Goal: Task Accomplishment & Management: Manage account settings

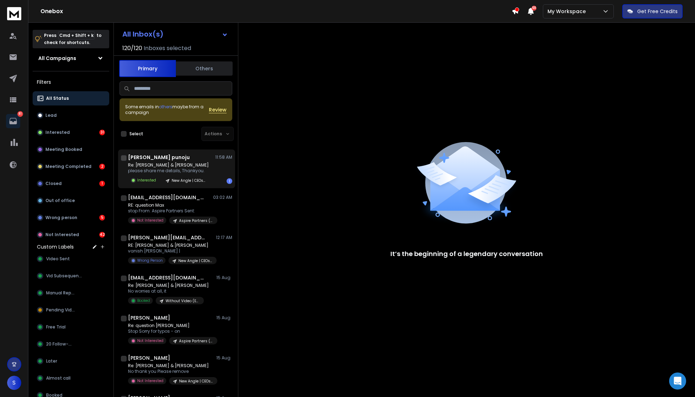
click at [172, 175] on div "Re: [PERSON_NAME] & [PERSON_NAME] please share me details, Thankyou. Interested…" at bounding box center [169, 173] width 82 height 22
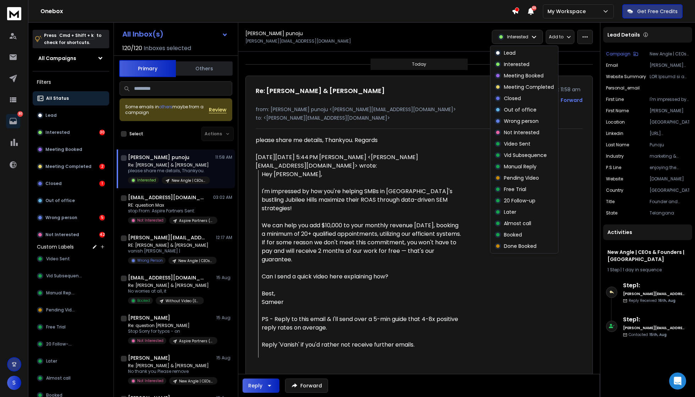
click at [517, 39] on p "Interested" at bounding box center [517, 37] width 21 height 6
click at [508, 176] on p "Pending Video" at bounding box center [521, 177] width 35 height 7
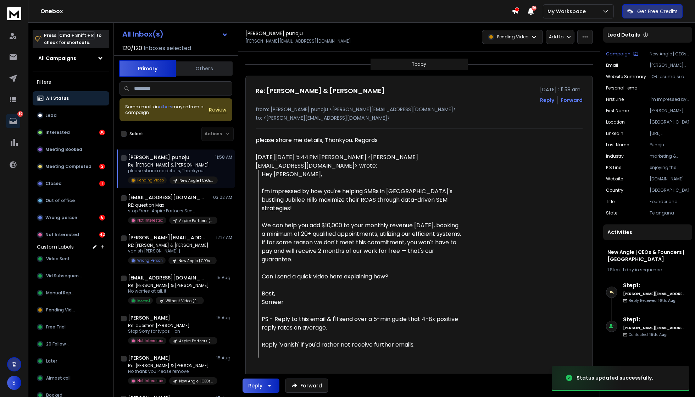
click at [18, 88] on div at bounding box center [14, 79] width 16 height 17
click at [18, 85] on link at bounding box center [13, 78] width 14 height 14
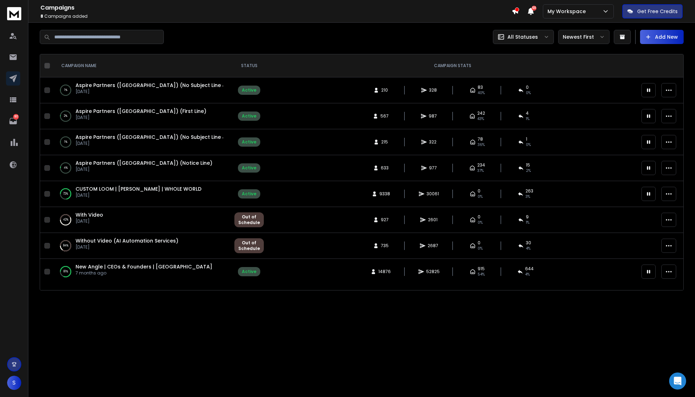
click at [91, 268] on span "New Angle | CEOs & Founders | [GEOGRAPHIC_DATA]" at bounding box center [144, 266] width 137 height 7
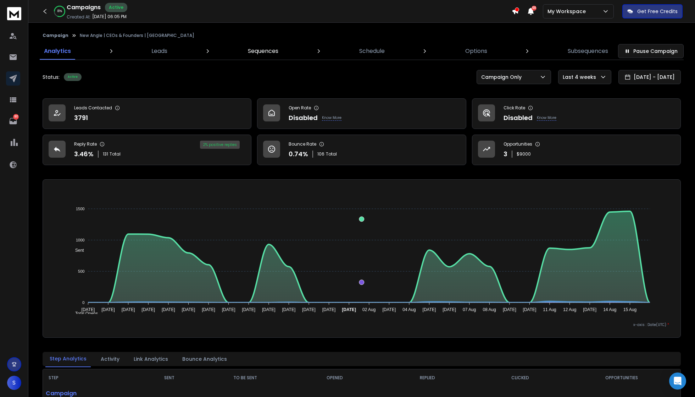
click at [258, 53] on p "Sequences" at bounding box center [263, 51] width 31 height 9
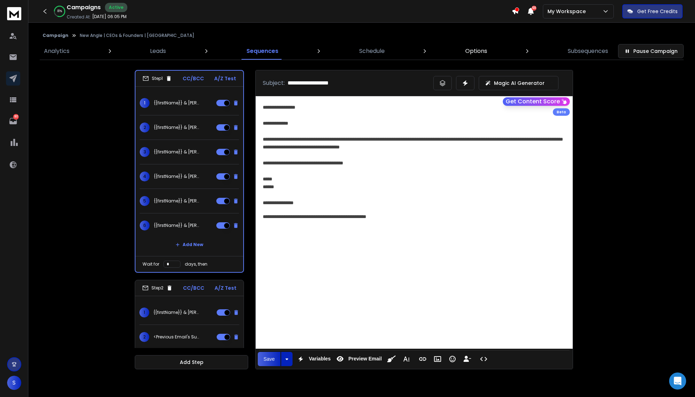
click at [471, 52] on p "Options" at bounding box center [476, 51] width 22 height 9
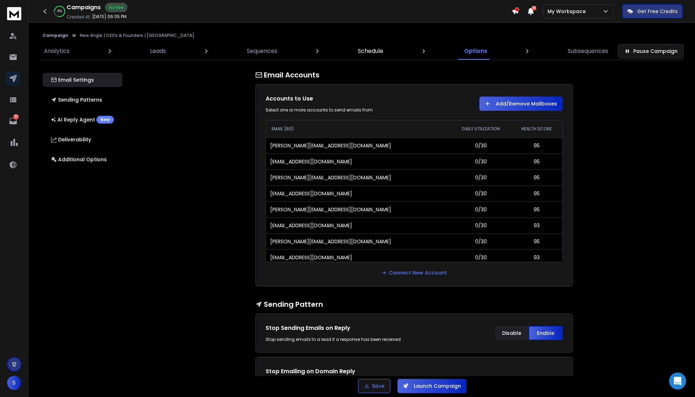
click at [371, 43] on link "Schedule" at bounding box center [371, 51] width 34 height 17
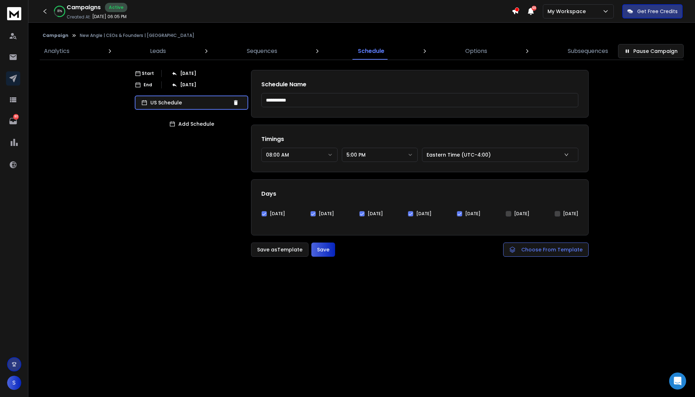
click at [392, 155] on button "5:00 PM" at bounding box center [380, 155] width 76 height 14
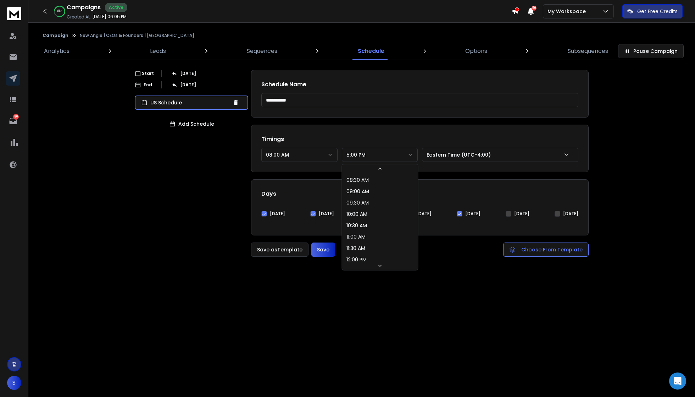
scroll to position [117, 0]
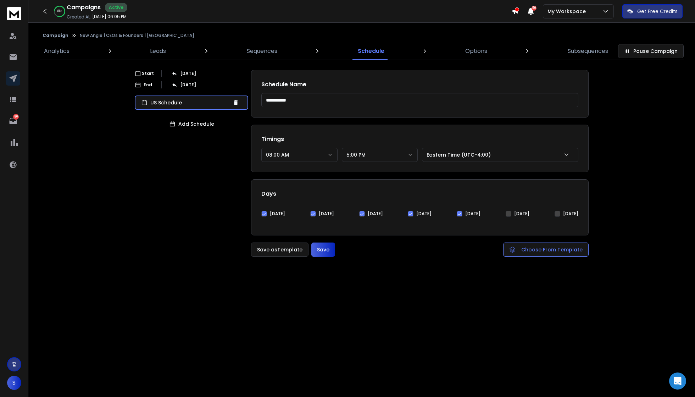
click at [238, 190] on div "**********" at bounding box center [362, 163] width 454 height 187
click at [45, 17] on button at bounding box center [44, 11] width 9 height 14
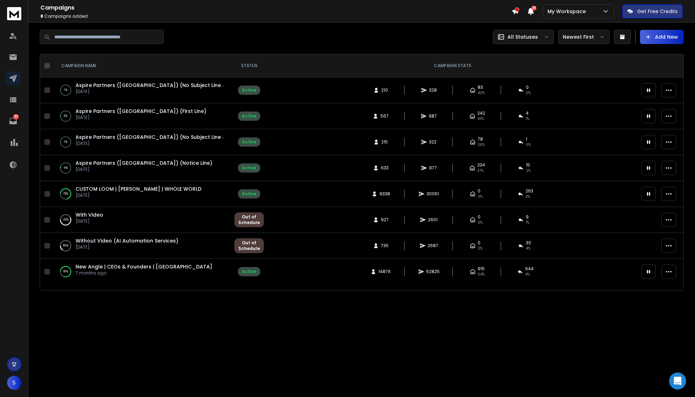
click at [126, 196] on p "[DATE]" at bounding box center [139, 195] width 126 height 6
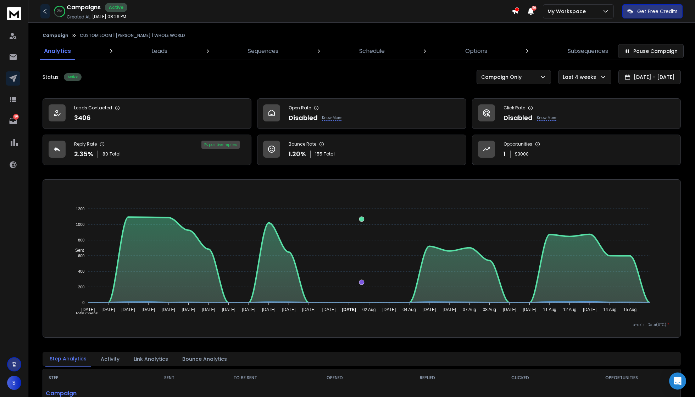
click at [48, 16] on button at bounding box center [44, 11] width 9 height 14
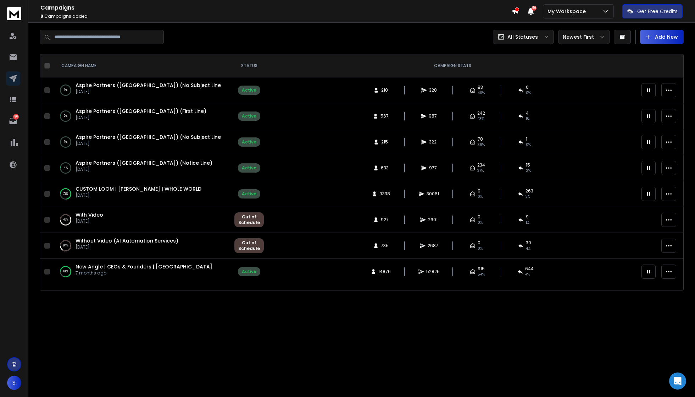
click at [133, 270] on span "New Angle | CEOs & Founders | [GEOGRAPHIC_DATA]" at bounding box center [144, 266] width 137 height 7
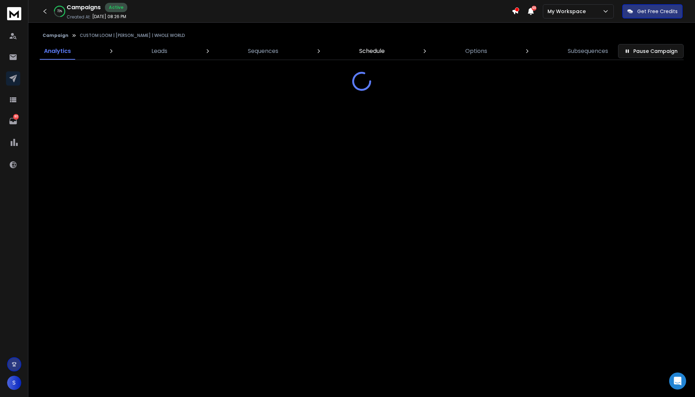
click at [381, 52] on p "Schedule" at bounding box center [372, 51] width 26 height 9
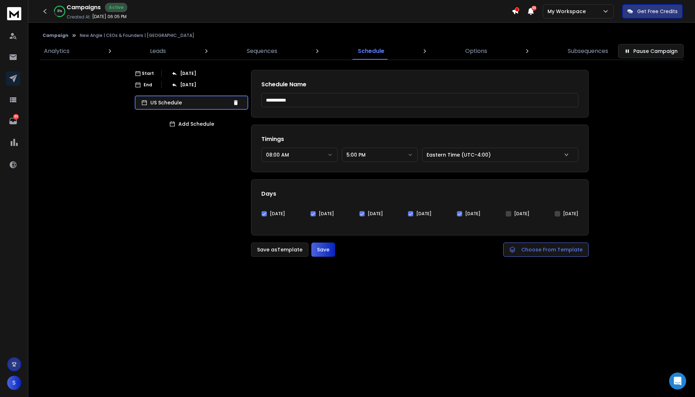
click at [375, 153] on button "5:00 PM" at bounding box center [380, 155] width 76 height 14
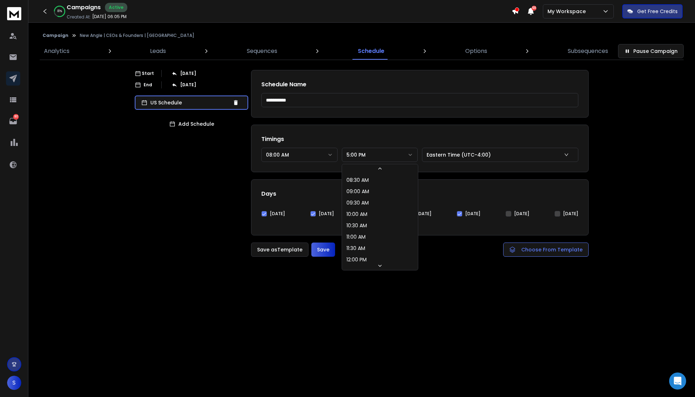
scroll to position [117, 0]
click at [443, 166] on div "Timings 08:00 AM ******** ******** ******** ******** ******** ******** ********…" at bounding box center [420, 148] width 338 height 48
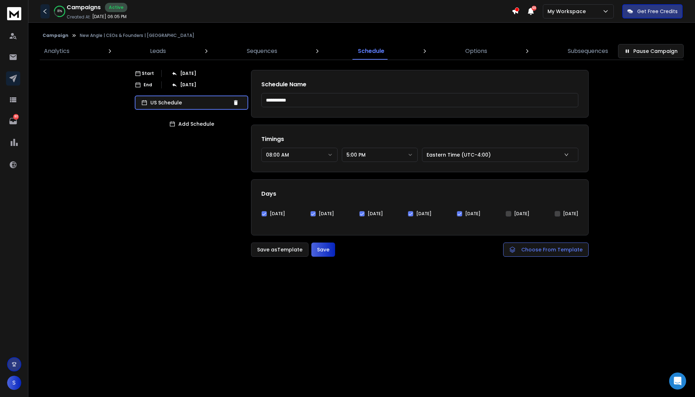
click at [43, 15] on icon at bounding box center [45, 11] width 6 height 6
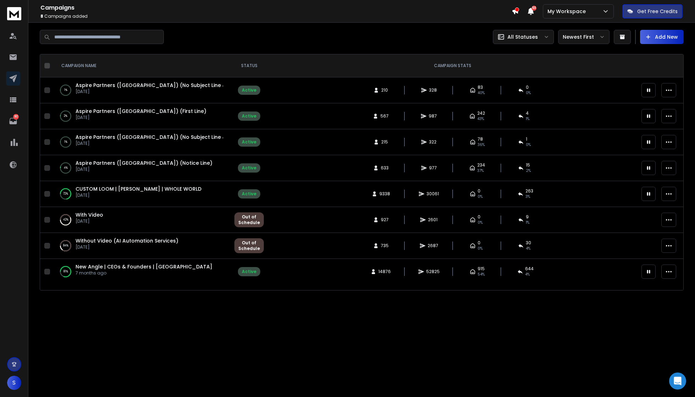
click at [124, 186] on span "CUSTOM LOOM | [PERSON_NAME] | WHOLE WORLD" at bounding box center [139, 188] width 126 height 7
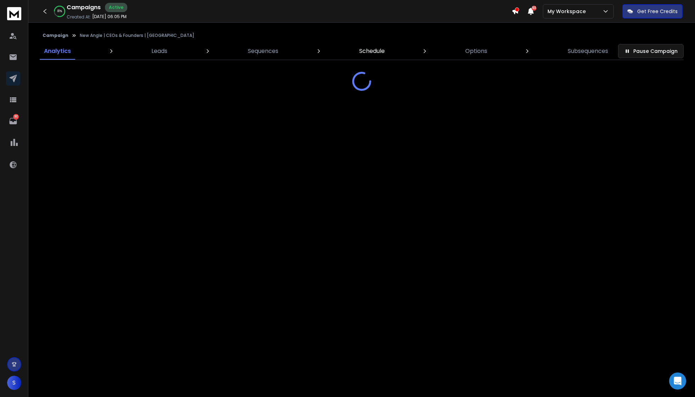
click at [372, 50] on p "Schedule" at bounding box center [372, 51] width 26 height 9
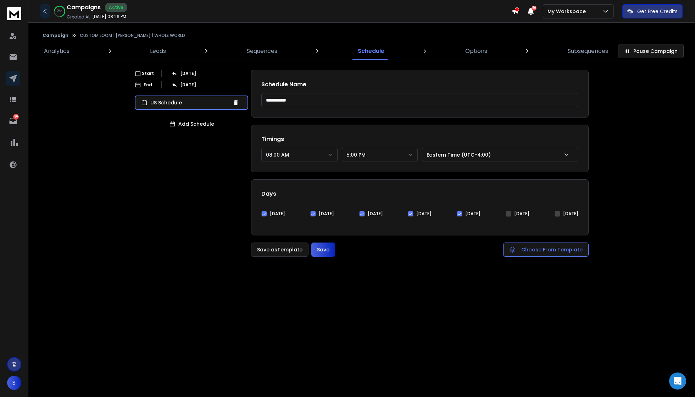
click at [44, 15] on icon at bounding box center [45, 11] width 6 height 6
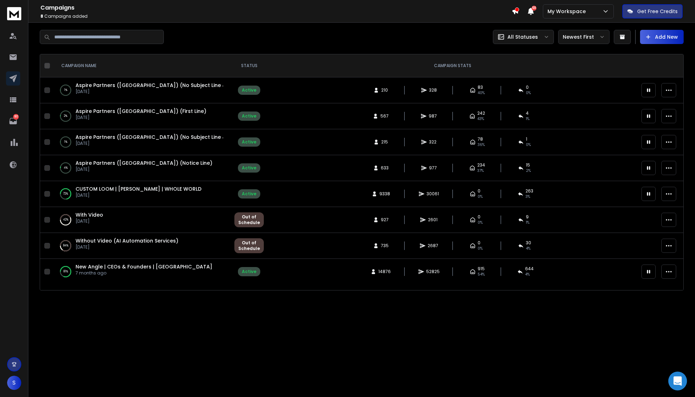
click at [673, 378] on div "Open Intercom Messenger" at bounding box center [678, 380] width 19 height 19
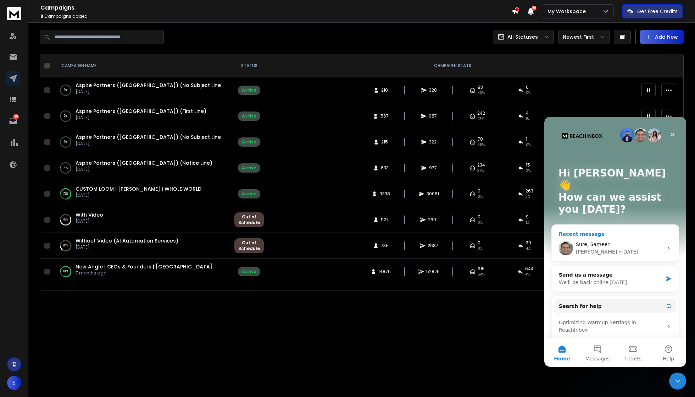
click at [612, 240] on div "Sure, Sameer" at bounding box center [619, 243] width 87 height 7
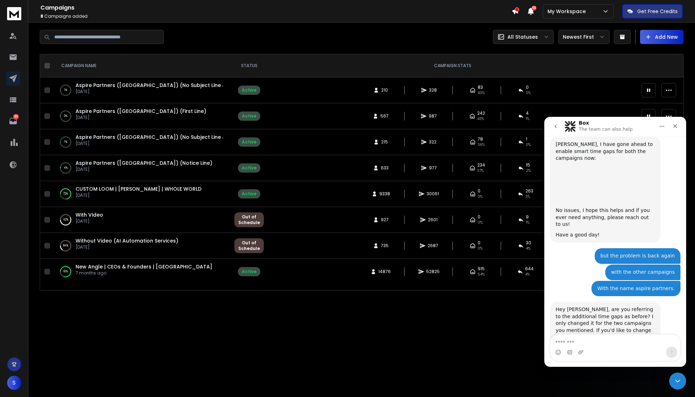
scroll to position [2066, 0]
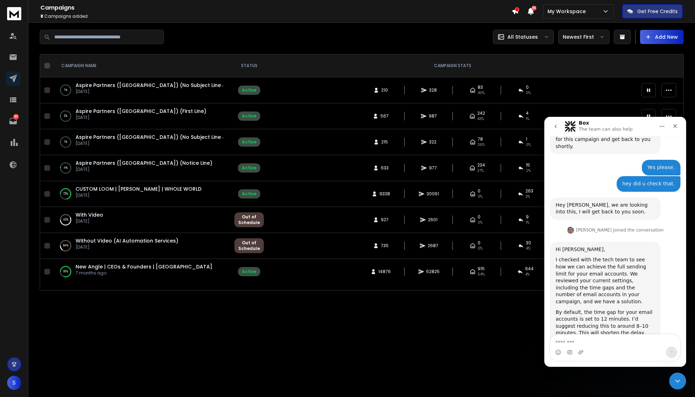
click at [588, 351] on div "Intercom messenger" at bounding box center [615, 351] width 130 height 11
click at [586, 343] on textarea "Message…" at bounding box center [615, 340] width 130 height 12
type textarea "*"
type textarea "**********"
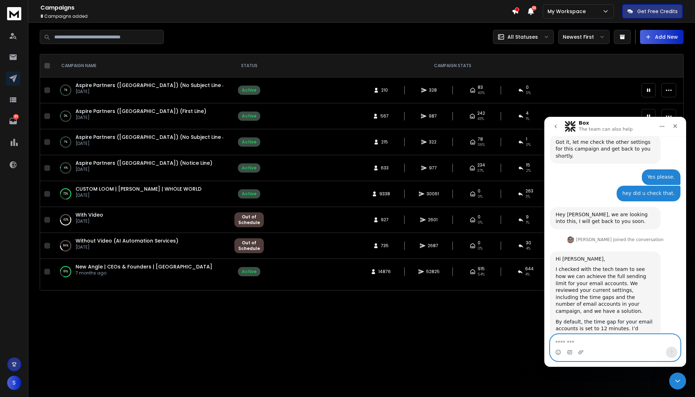
scroll to position [2111, 0]
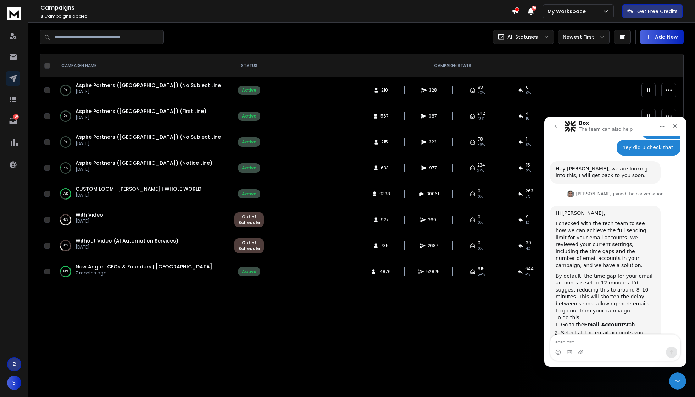
click at [456, 290] on div "Campaigns 8 Campaigns Added All Statuses Newest First Add New CAMPAIGN NAME STA…" at bounding box center [362, 160] width 644 height 260
click at [76, 189] on span "CUSTOM LOOM | [PERSON_NAME] | WHOLE WORLD" at bounding box center [139, 188] width 126 height 7
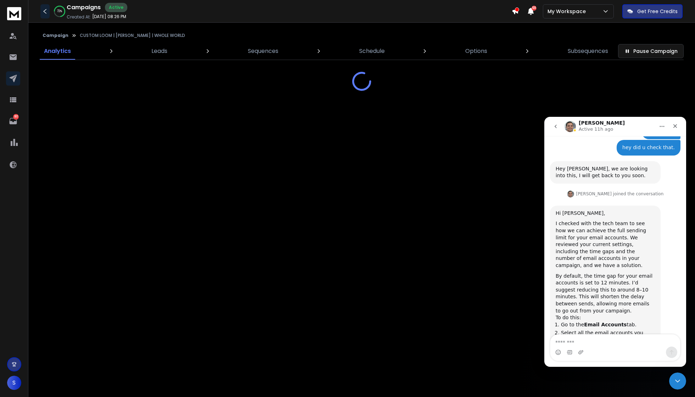
click at [46, 13] on icon at bounding box center [44, 11] width 3 height 5
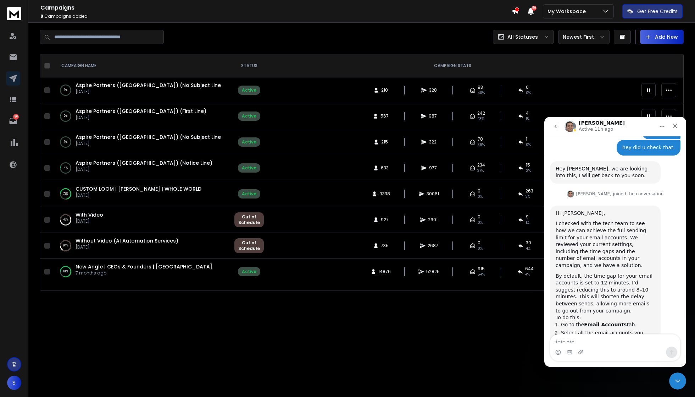
click at [117, 144] on p "[DATE]" at bounding box center [150, 143] width 148 height 6
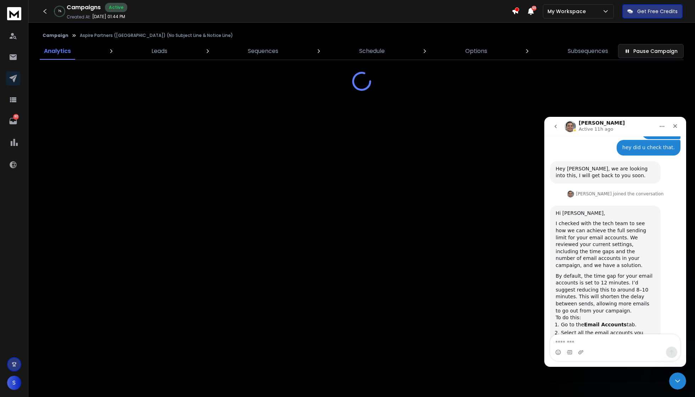
drag, startPoint x: 675, startPoint y: 373, endPoint x: 1325, endPoint y: 741, distance: 746.3
click at [675, 373] on div "Close Intercom Messenger" at bounding box center [677, 380] width 17 height 17
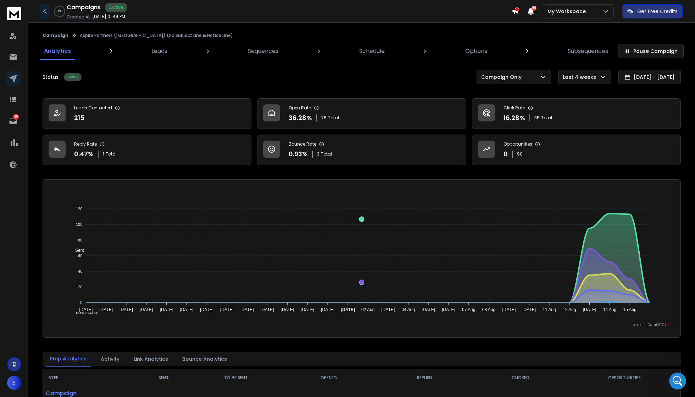
click at [48, 10] on icon at bounding box center [45, 11] width 6 height 6
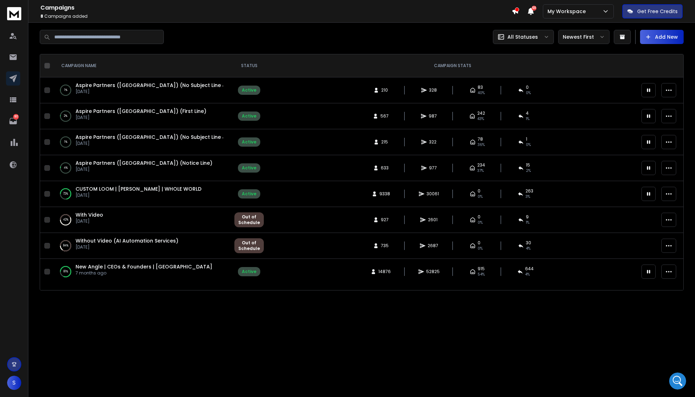
click at [90, 198] on p "[DATE]" at bounding box center [139, 195] width 126 height 6
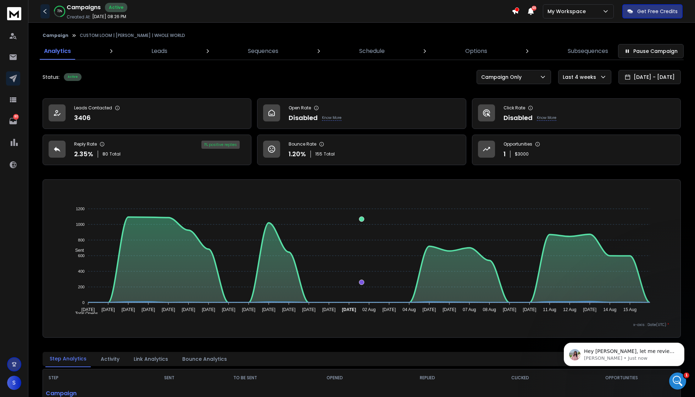
click at [47, 16] on button at bounding box center [44, 11] width 9 height 14
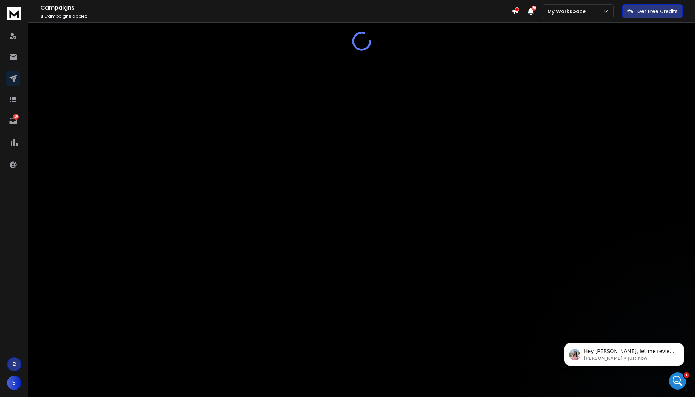
click at [678, 378] on icon "Open Intercom Messenger" at bounding box center [678, 381] width 12 height 12
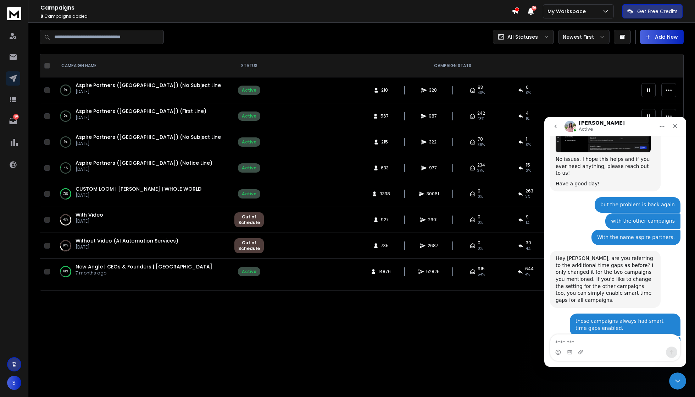
scroll to position [2157, 0]
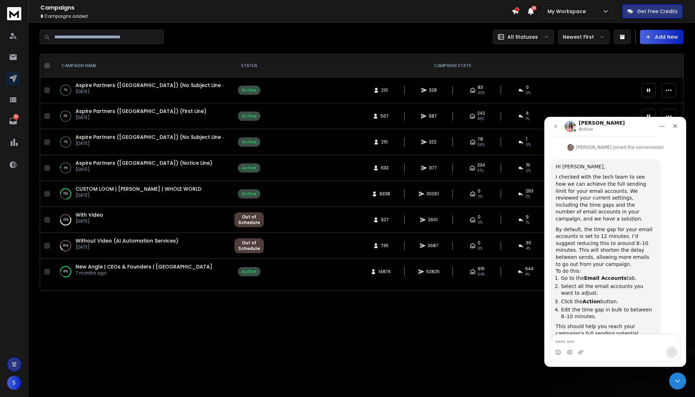
click at [591, 347] on div "Intercom messenger" at bounding box center [615, 351] width 130 height 11
click at [591, 338] on textarea "Message…" at bounding box center [615, 340] width 130 height 12
type textarea "**********"
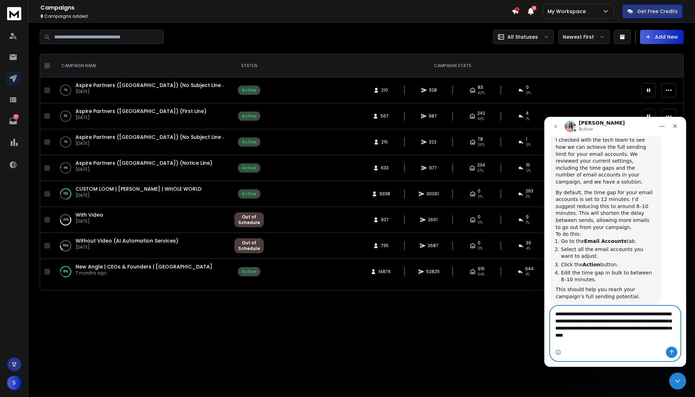
scroll to position [2201, 0]
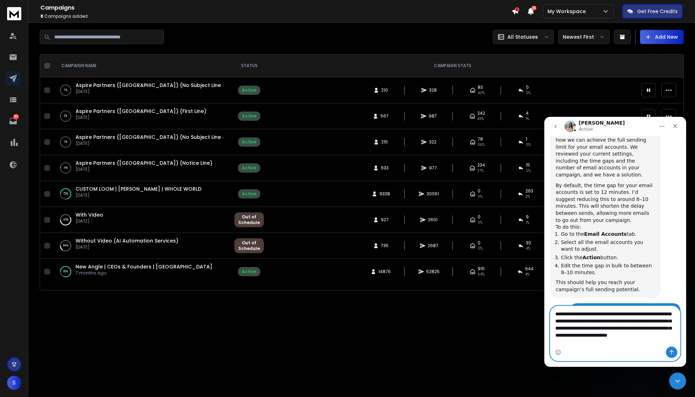
type textarea "**********"
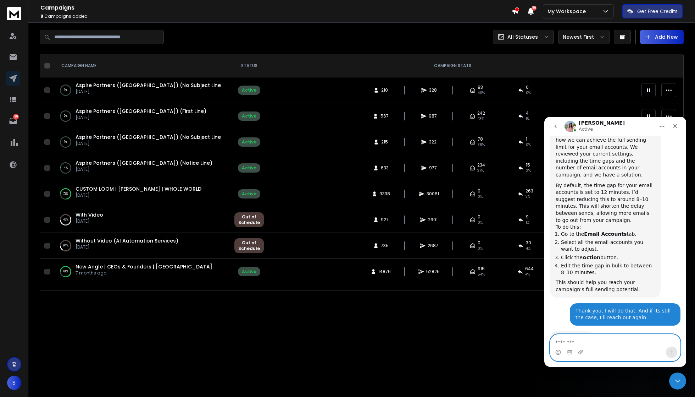
scroll to position [2222, 0]
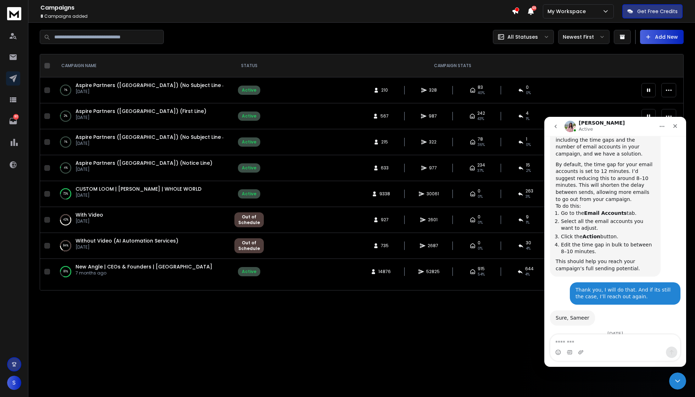
drag, startPoint x: 678, startPoint y: 386, endPoint x: 1308, endPoint y: 722, distance: 714.7
click at [678, 386] on div "Close Intercom Messenger" at bounding box center [677, 380] width 17 height 17
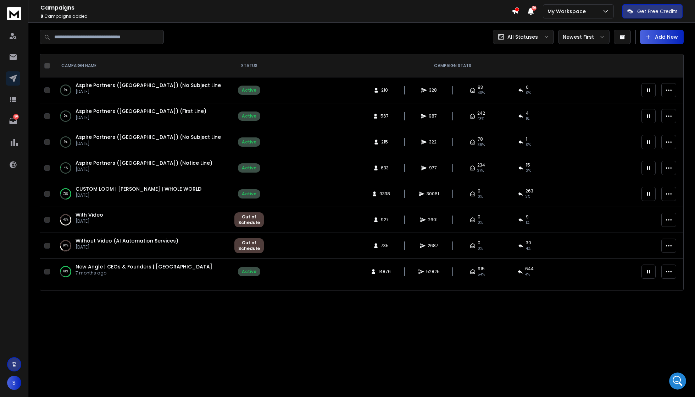
click at [182, 287] on caption at bounding box center [361, 287] width 643 height 6
click at [135, 270] on span "New Angle | CEOs & Founders | [GEOGRAPHIC_DATA]" at bounding box center [144, 266] width 137 height 7
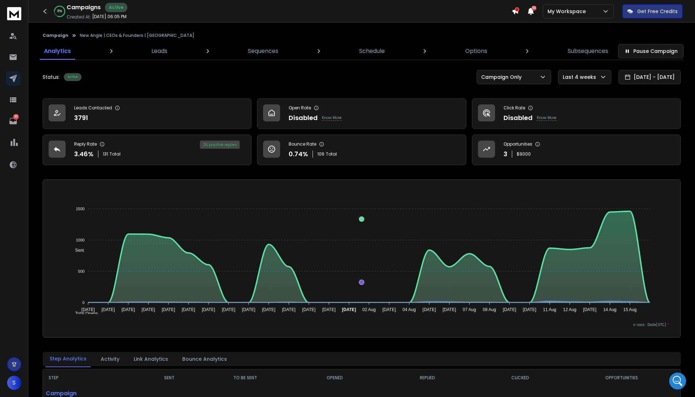
click at [676, 378] on icon "Open Intercom Messenger" at bounding box center [678, 381] width 12 height 12
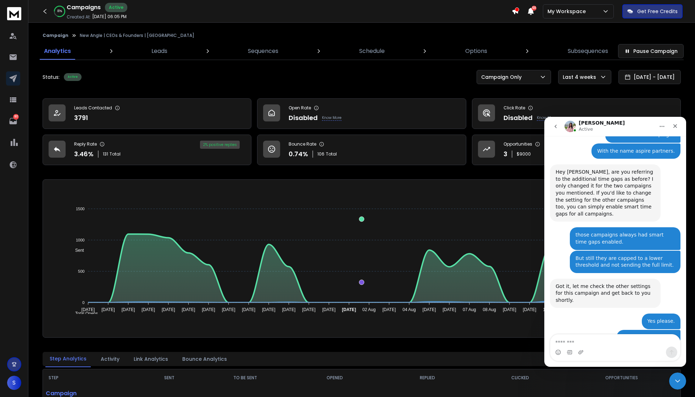
scroll to position [2222, 0]
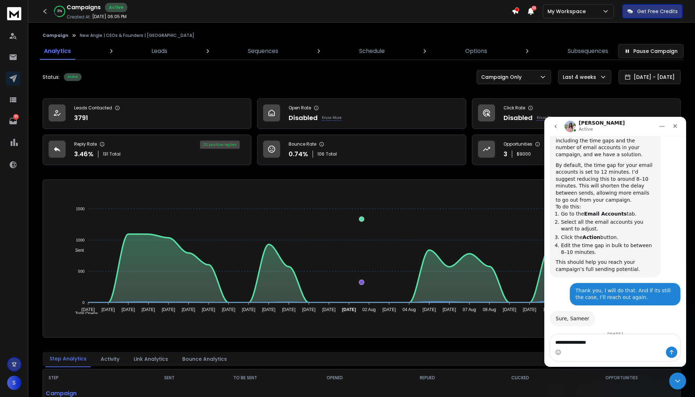
type textarea "**********"
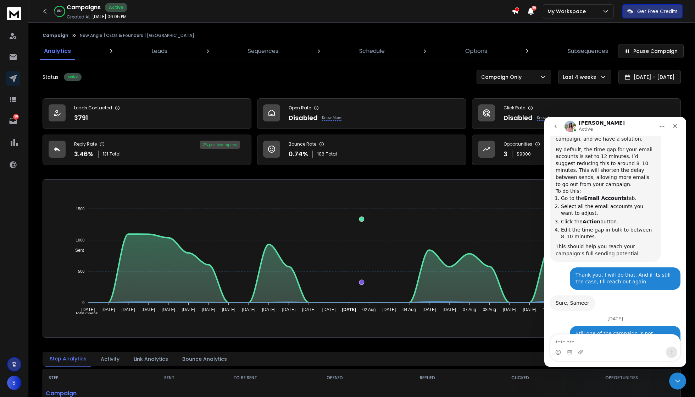
click at [677, 376] on icon "Close Intercom Messenger" at bounding box center [678, 380] width 9 height 9
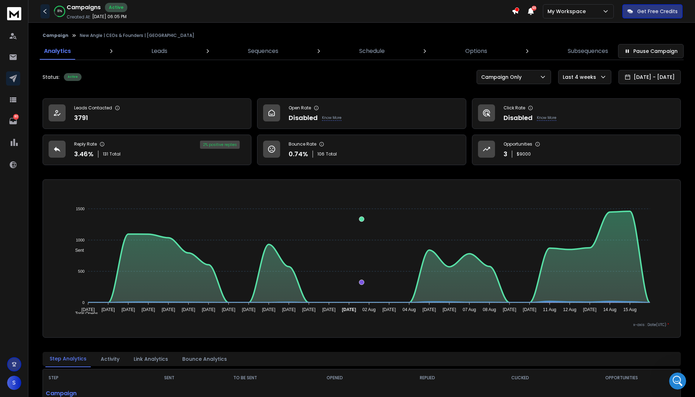
click at [48, 11] on icon at bounding box center [45, 11] width 6 height 6
